Goal: Task Accomplishment & Management: Manage account settings

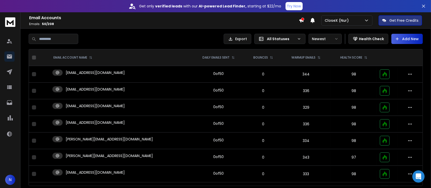
click at [101, 36] on div at bounding box center [125, 39] width 192 height 10
click at [14, 178] on span "N" at bounding box center [10, 180] width 10 height 10
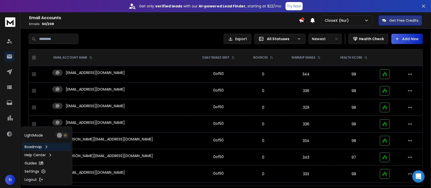
click at [10, 149] on div "N" at bounding box center [10, 101] width 20 height 178
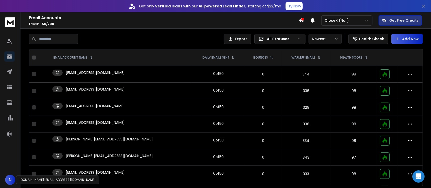
click at [11, 181] on span "N" at bounding box center [10, 180] width 10 height 10
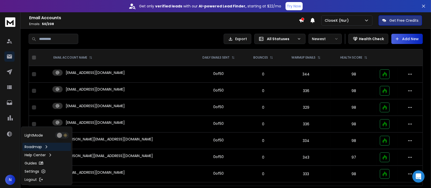
click at [4, 153] on div "N" at bounding box center [10, 101] width 20 height 178
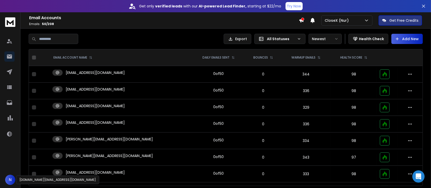
click at [6, 178] on span "N" at bounding box center [10, 180] width 10 height 10
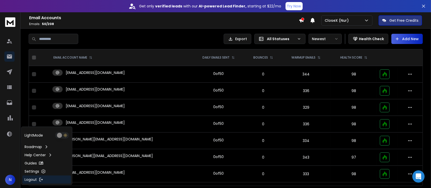
click at [39, 178] on icon at bounding box center [41, 179] width 5 height 5
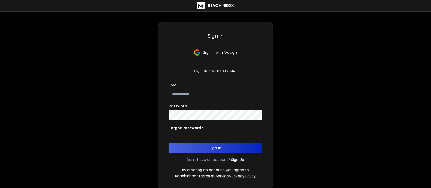
click at [182, 92] on input "email" at bounding box center [216, 94] width 94 height 10
type input "**********"
click at [210, 144] on button "Sign In" at bounding box center [216, 148] width 94 height 10
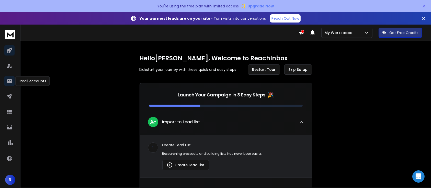
click at [8, 80] on icon at bounding box center [9, 81] width 6 height 6
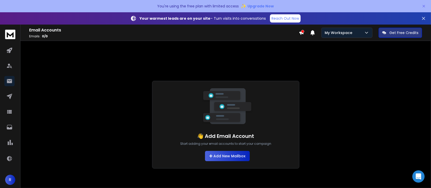
click at [333, 33] on p "My Workspace" at bounding box center [340, 32] width 30 height 5
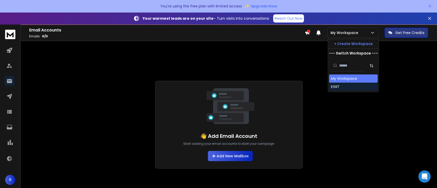
click at [337, 87] on div "EGIIT" at bounding box center [335, 86] width 8 height 5
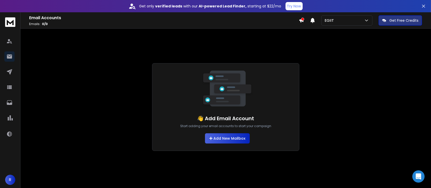
scroll to position [8, 0]
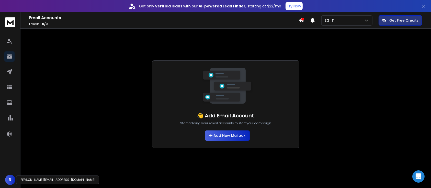
click at [12, 182] on span "R" at bounding box center [10, 180] width 10 height 10
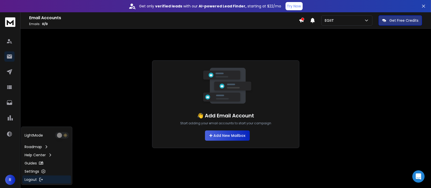
click at [40, 179] on icon at bounding box center [41, 179] width 5 height 5
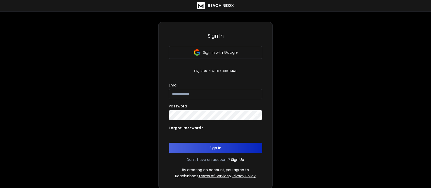
click at [201, 95] on input "email" at bounding box center [216, 94] width 94 height 10
type input "**********"
click at [256, 116] on icon at bounding box center [256, 115] width 5 height 3
click at [210, 151] on button "Sign In" at bounding box center [216, 148] width 94 height 10
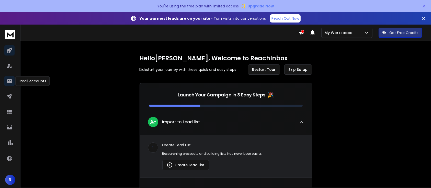
click at [6, 81] on icon at bounding box center [9, 81] width 6 height 6
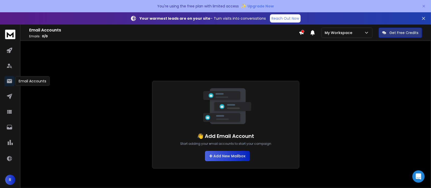
click at [11, 83] on icon at bounding box center [9, 81] width 6 height 6
click at [11, 82] on icon at bounding box center [9, 81] width 5 height 4
click at [342, 31] on p "My Workspace" at bounding box center [340, 32] width 30 height 5
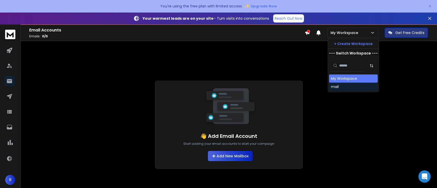
click at [338, 86] on div "mail" at bounding box center [335, 86] width 8 height 5
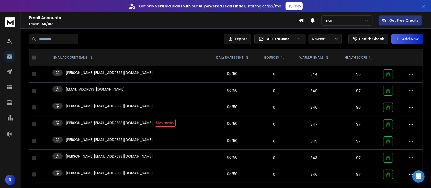
click at [412, 38] on button "Add New" at bounding box center [407, 39] width 31 height 10
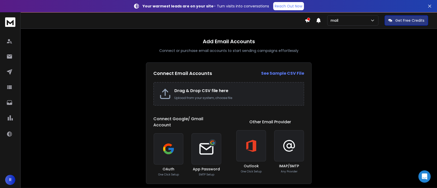
click at [213, 94] on div "Drag & Drop CSV file here Upload from your system, choose file" at bounding box center [236, 94] width 124 height 12
type input "**********"
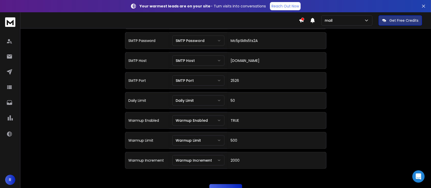
scroll to position [375, 0]
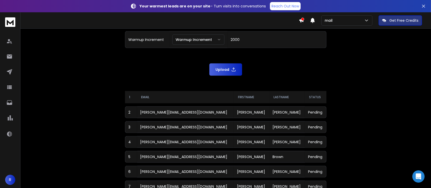
click at [238, 65] on button "Upload" at bounding box center [225, 69] width 33 height 12
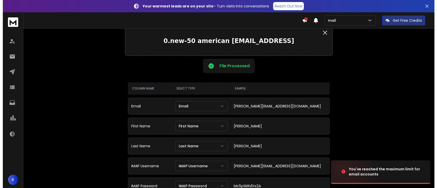
scroll to position [0, 0]
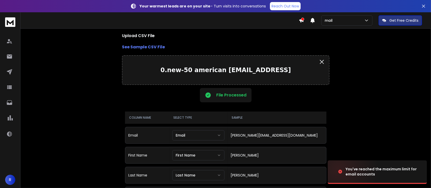
click at [325, 60] on icon at bounding box center [322, 62] width 6 height 6
